Goal: Communication & Community: Answer question/provide support

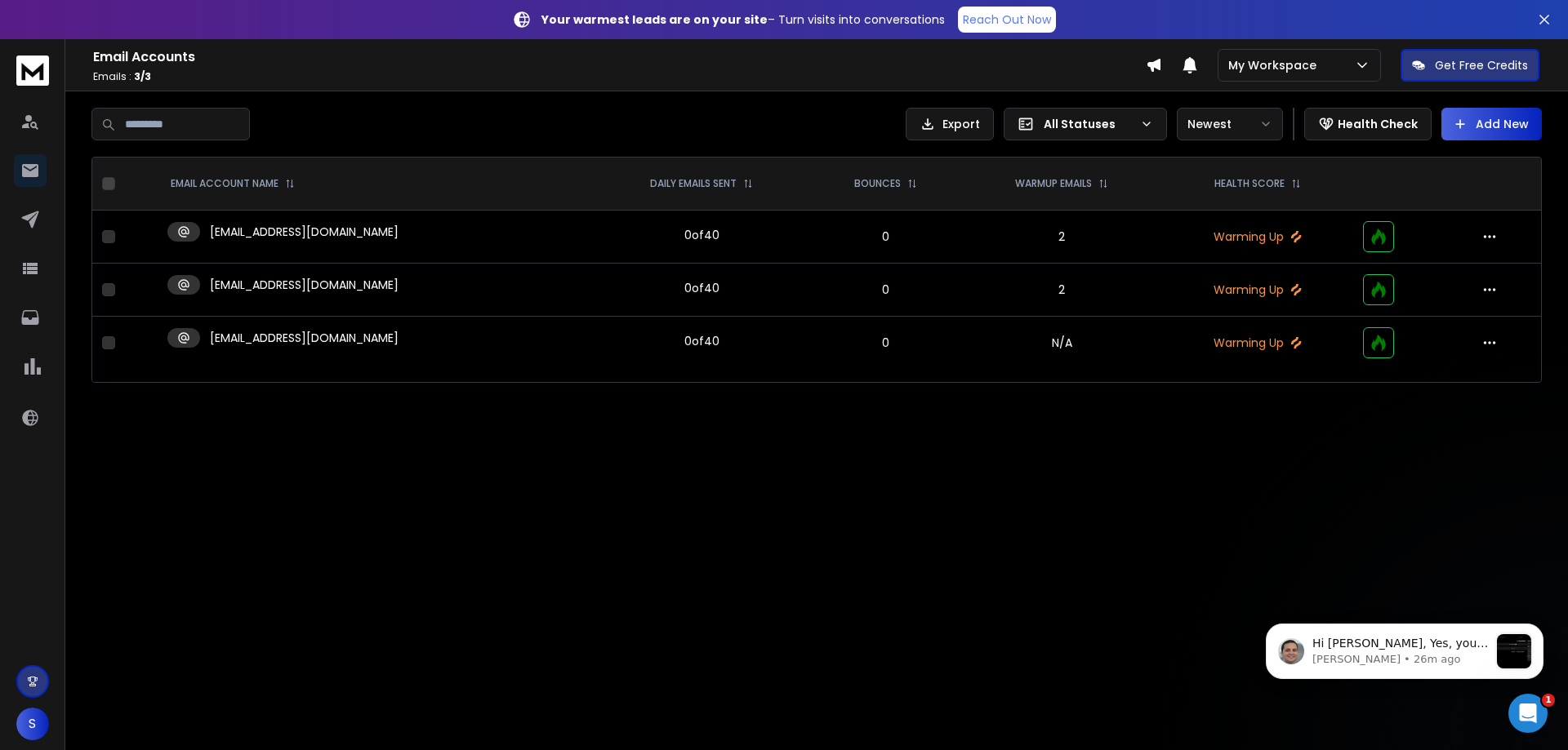
click at [1521, 705] on icon "Open Intercom Messenger" at bounding box center [1529, 714] width 27 height 27
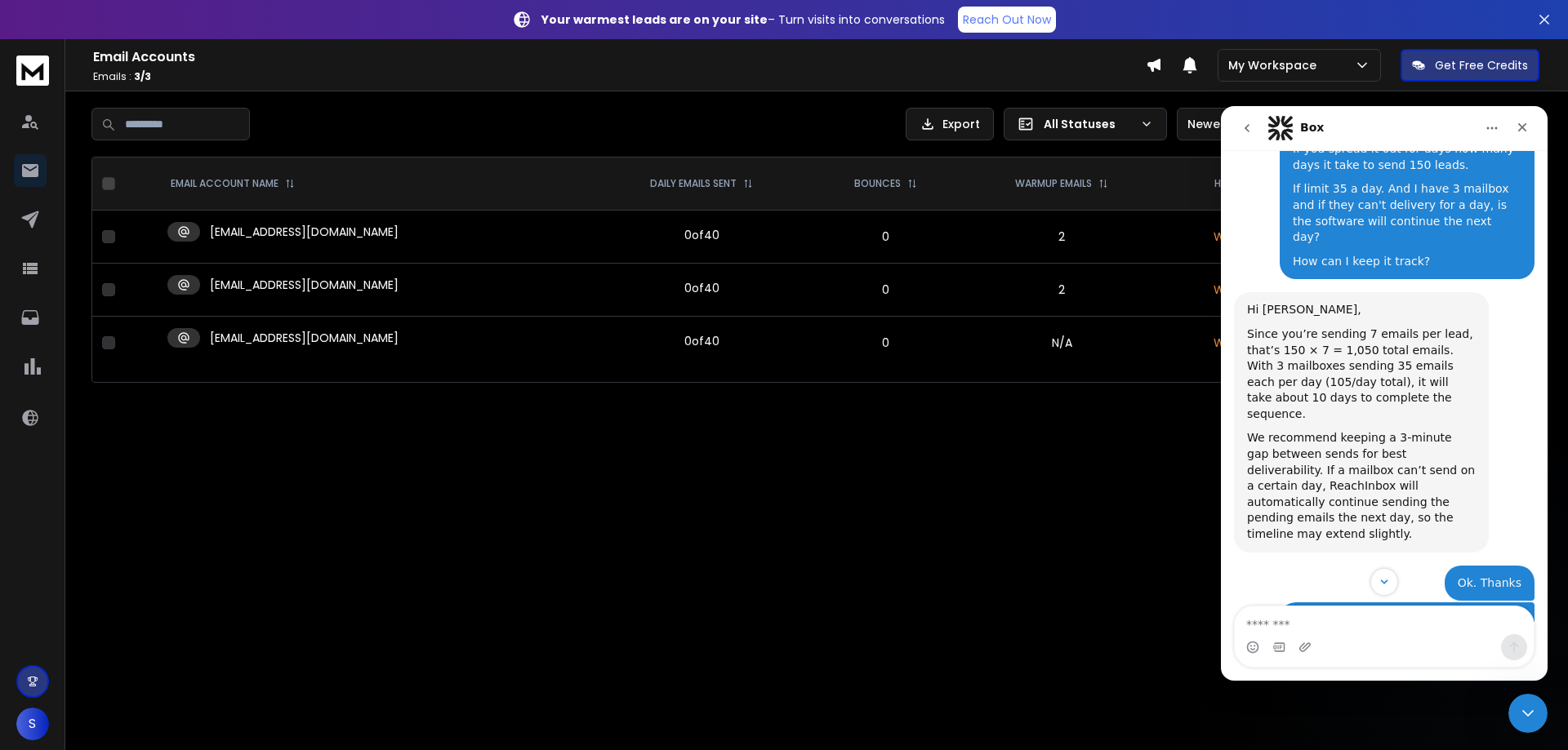
scroll to position [3042, 0]
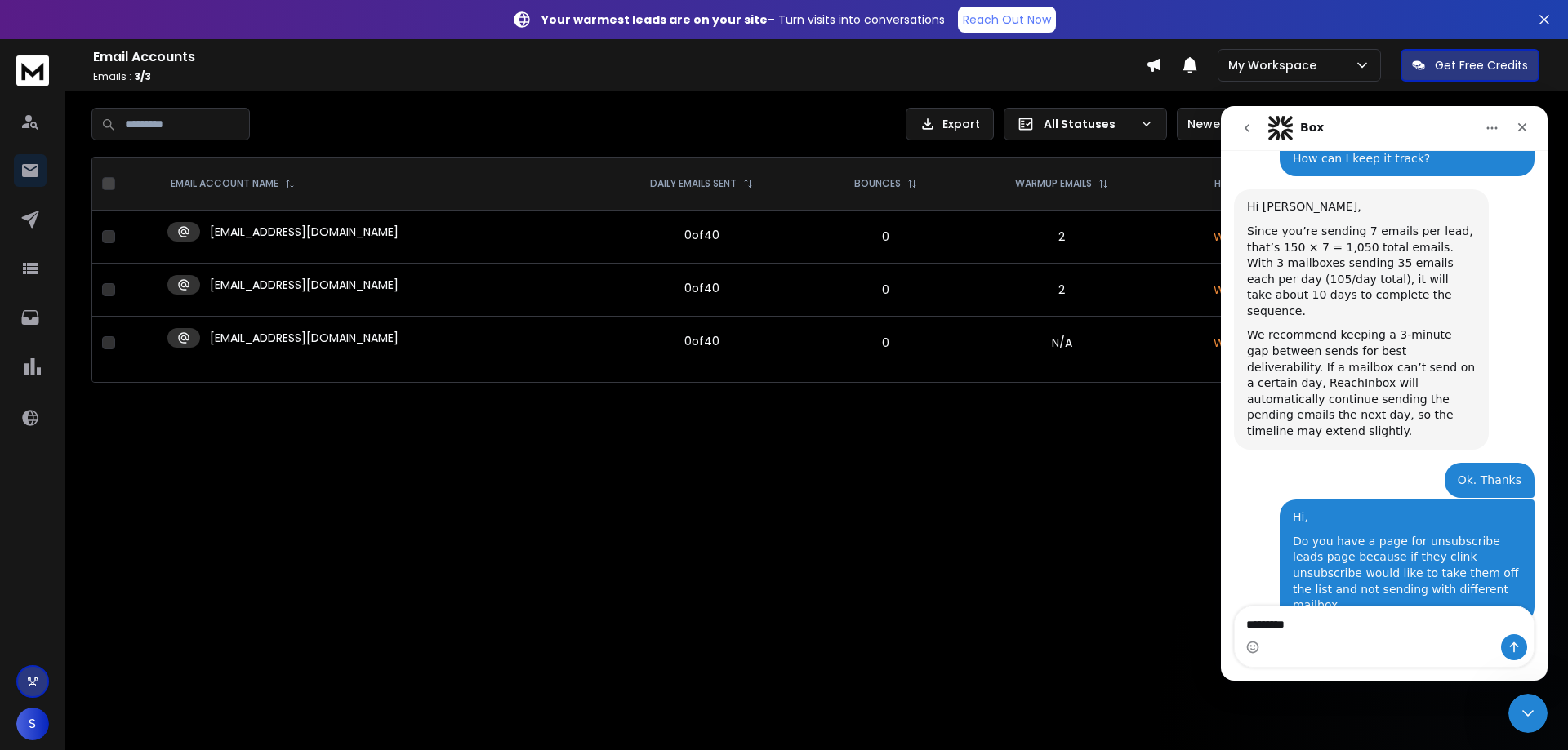
type textarea "**********"
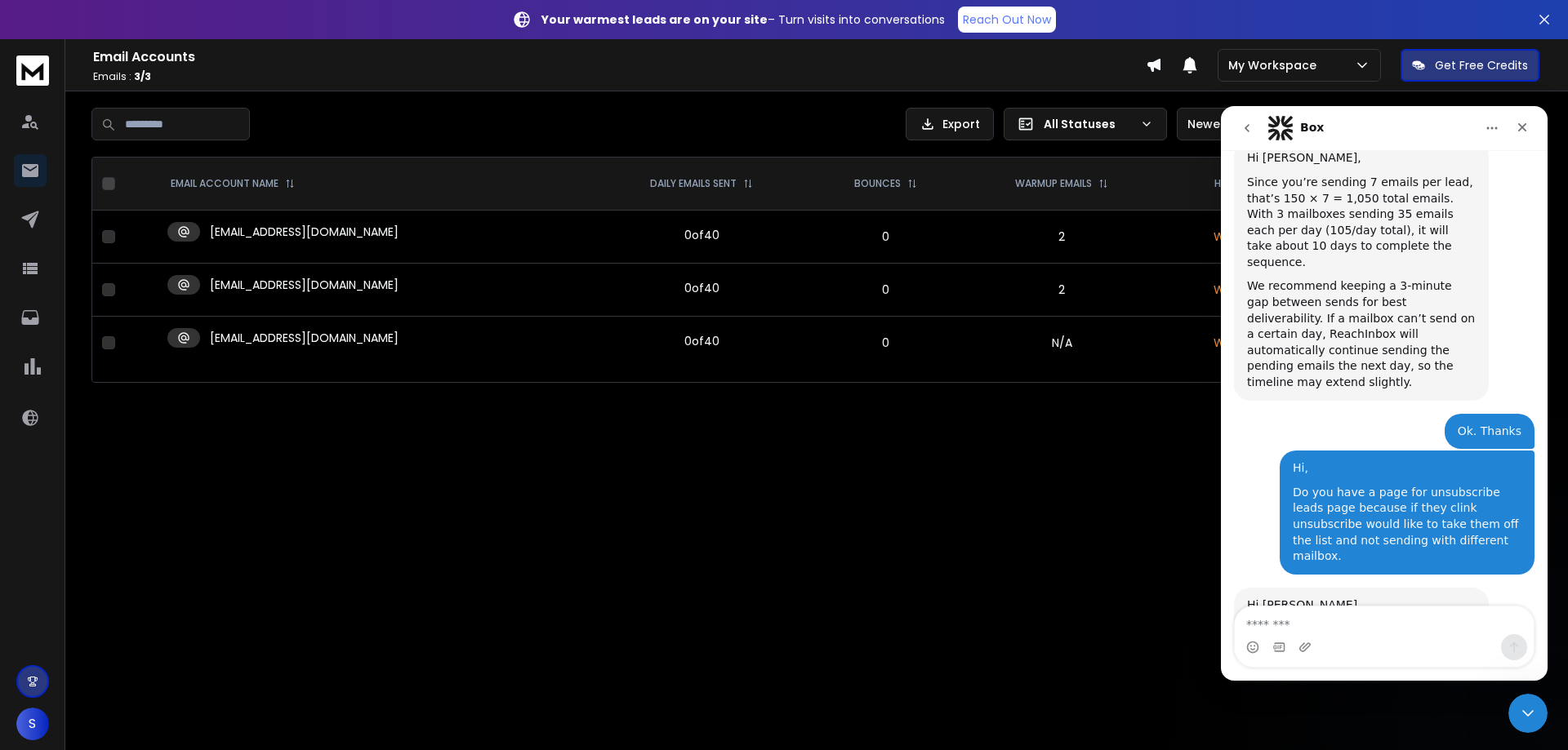
click at [1165, 459] on div "Your warmest leads are on your site – Turn visits into conversations Reach Out …" at bounding box center [784, 375] width 1568 height 750
click at [1524, 126] on icon "Close" at bounding box center [1522, 127] width 9 height 9
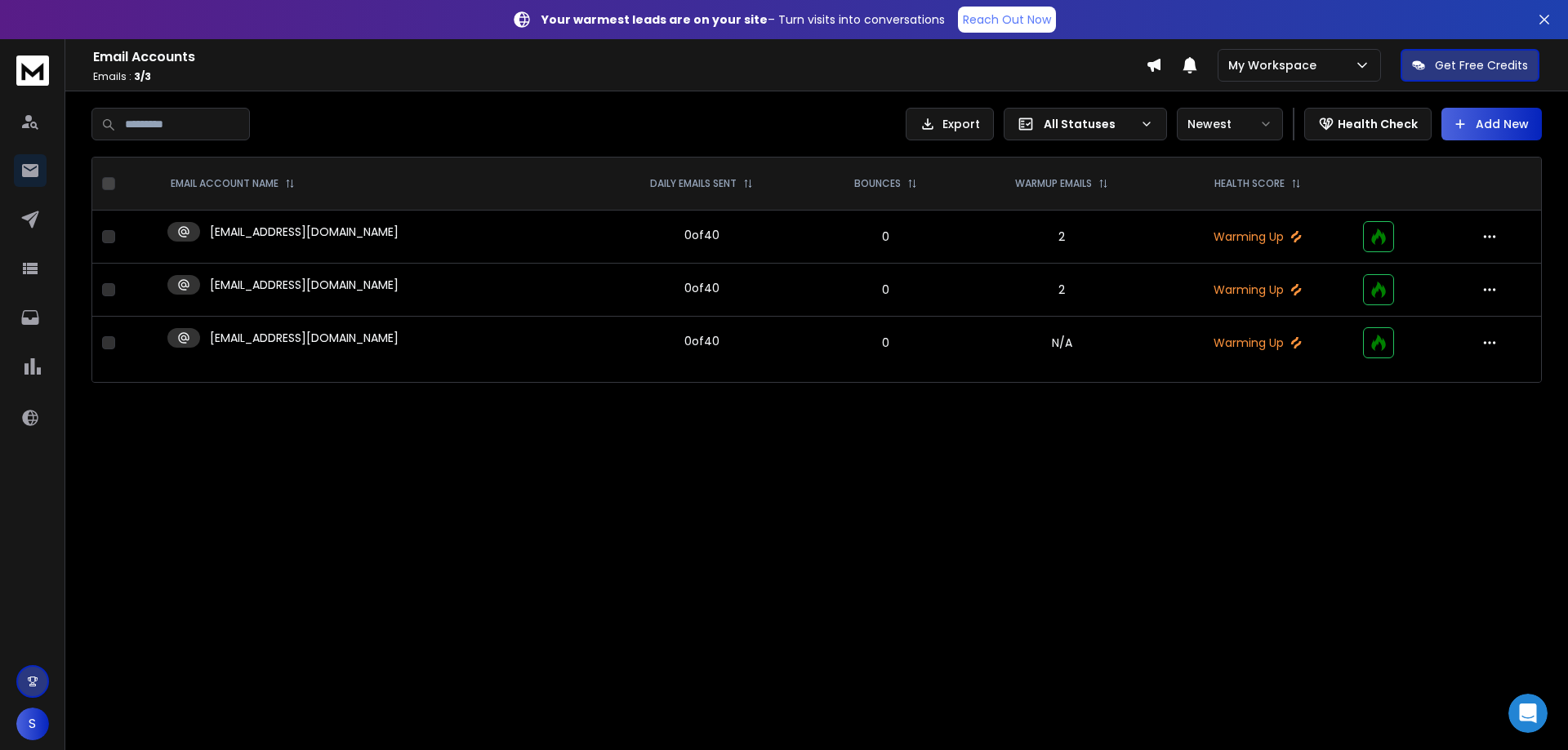
click at [292, 491] on div "Your warmest leads are on your site – Turn visits into conversations Reach Out …" at bounding box center [784, 375] width 1568 height 750
click at [1516, 708] on div "Open Intercom Messenger" at bounding box center [1528, 713] width 54 height 54
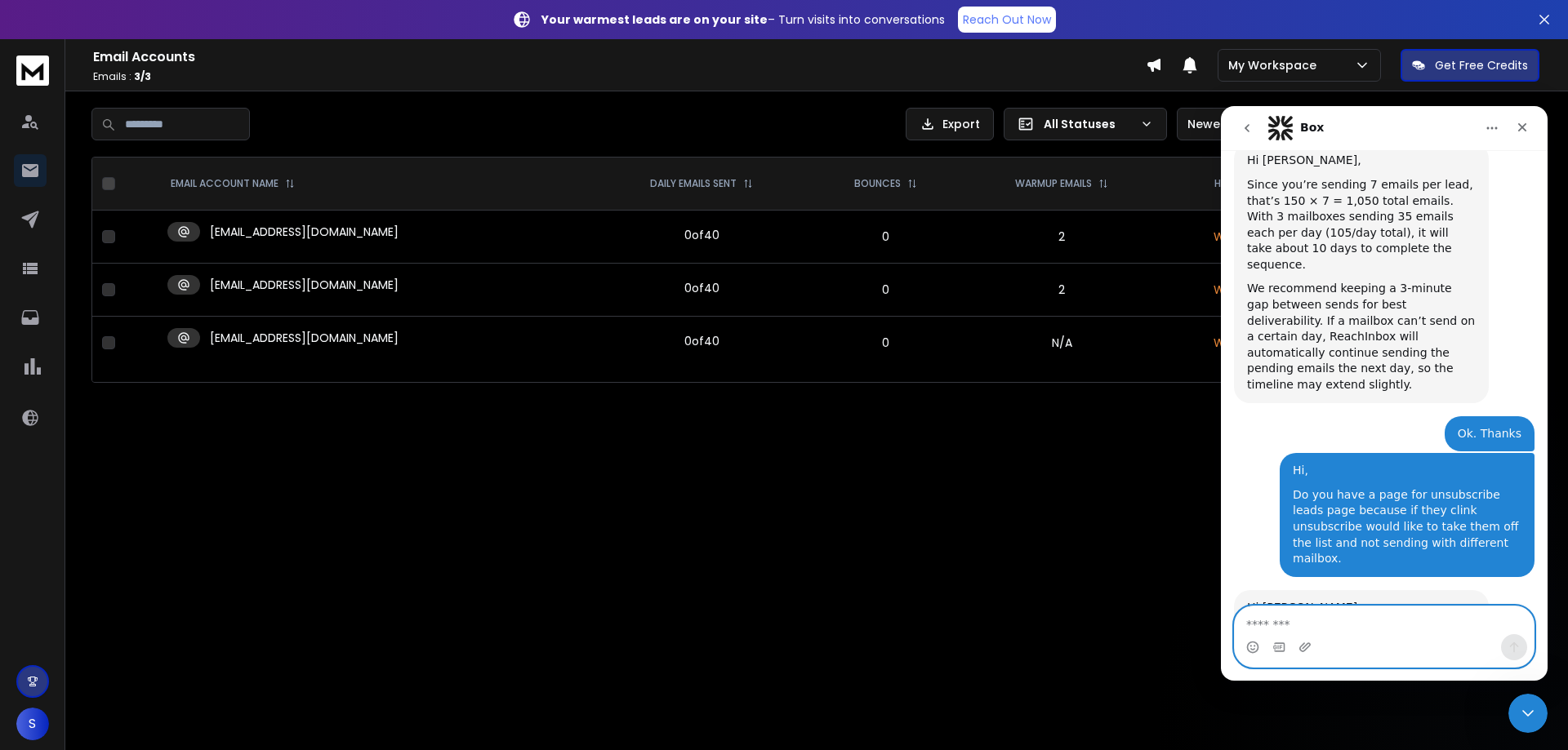
click at [1388, 627] on textarea "Message…" at bounding box center [1384, 620] width 299 height 27
type textarea "*"
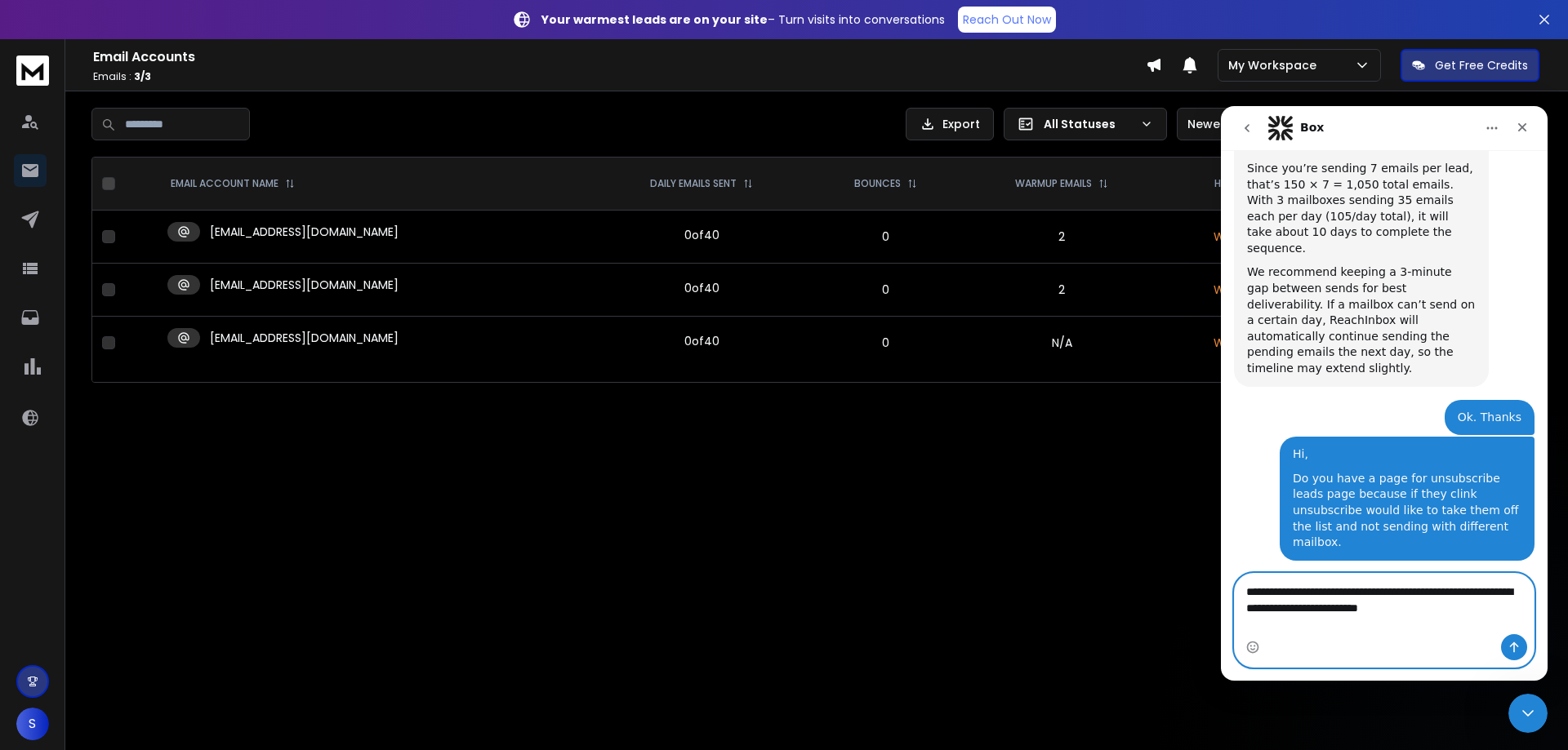
type textarea "**********"
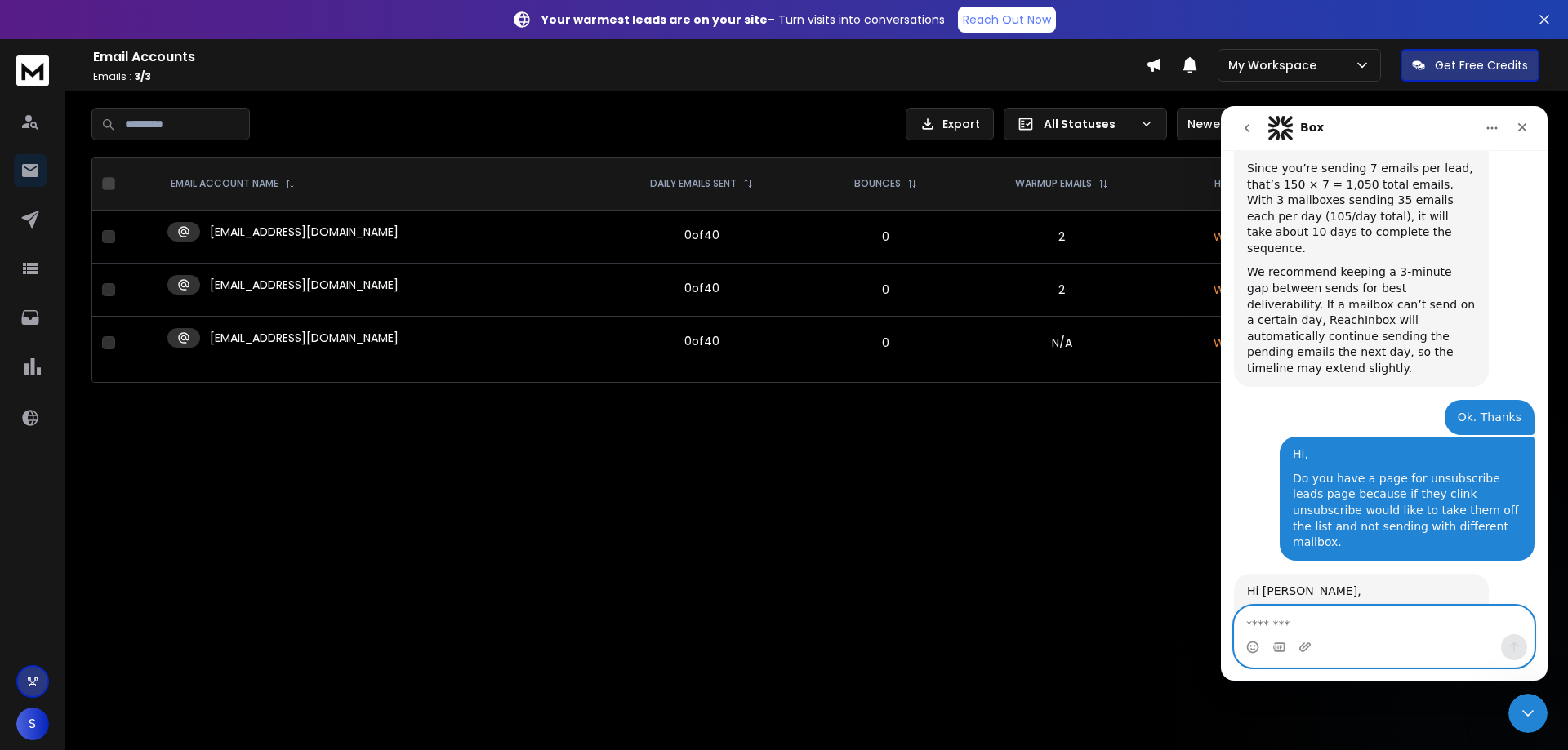
scroll to position [3161, 0]
